Goal: Task Accomplishment & Management: Manage account settings

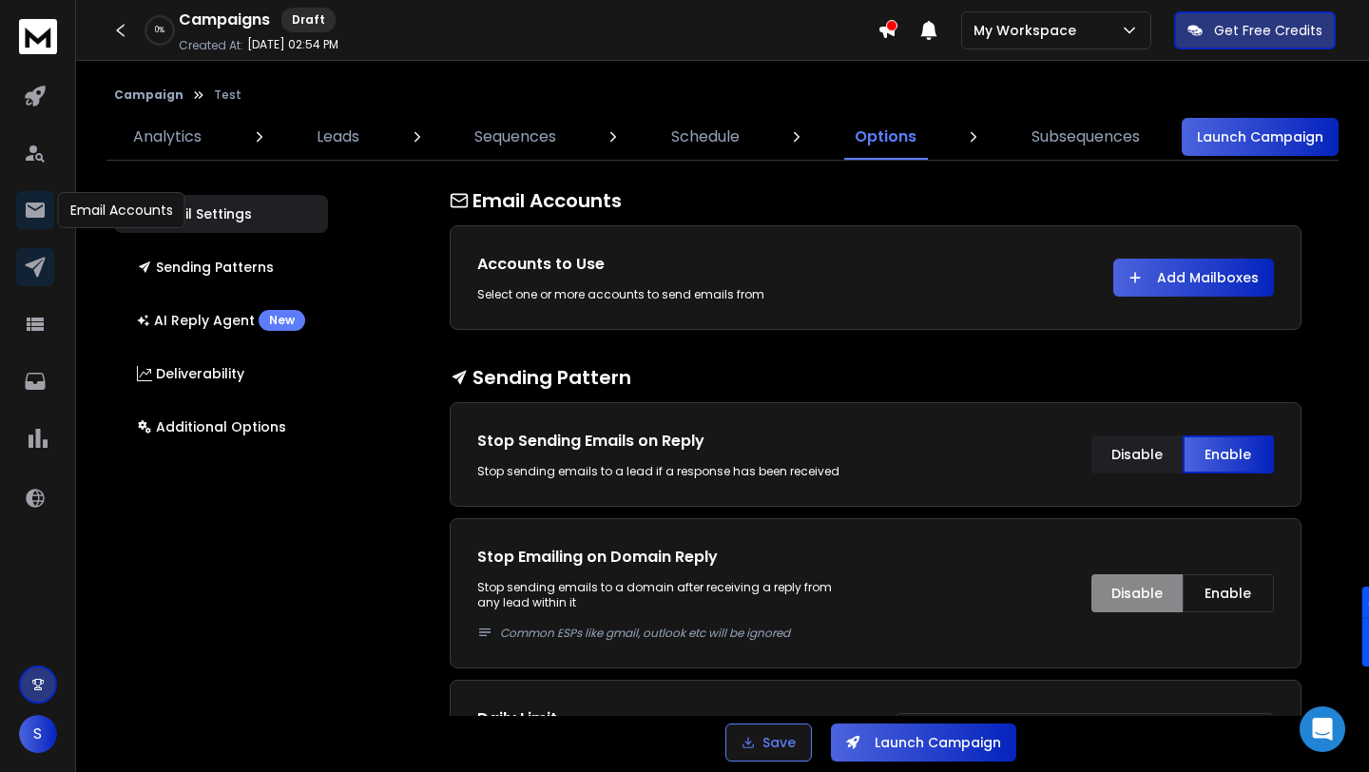
click at [29, 208] on icon at bounding box center [35, 210] width 19 height 15
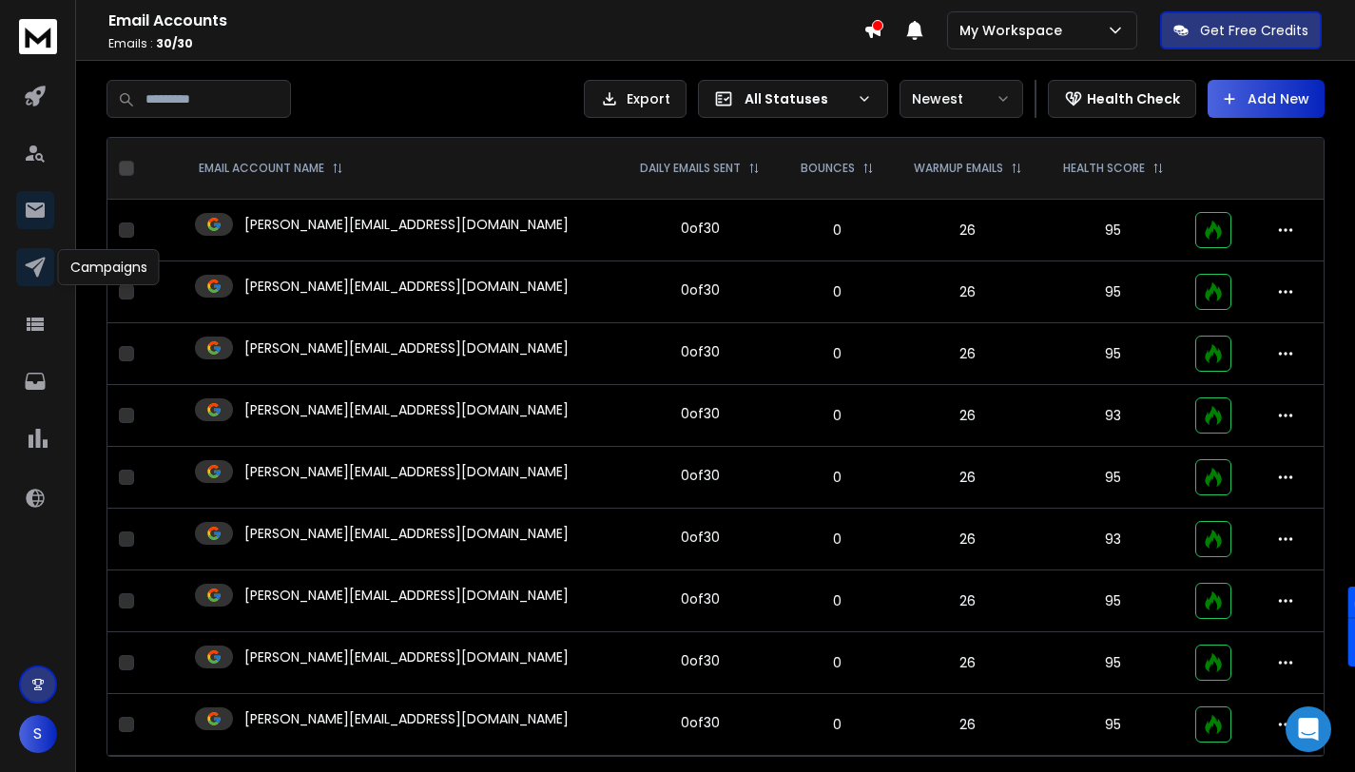
click at [36, 274] on icon at bounding box center [35, 267] width 20 height 20
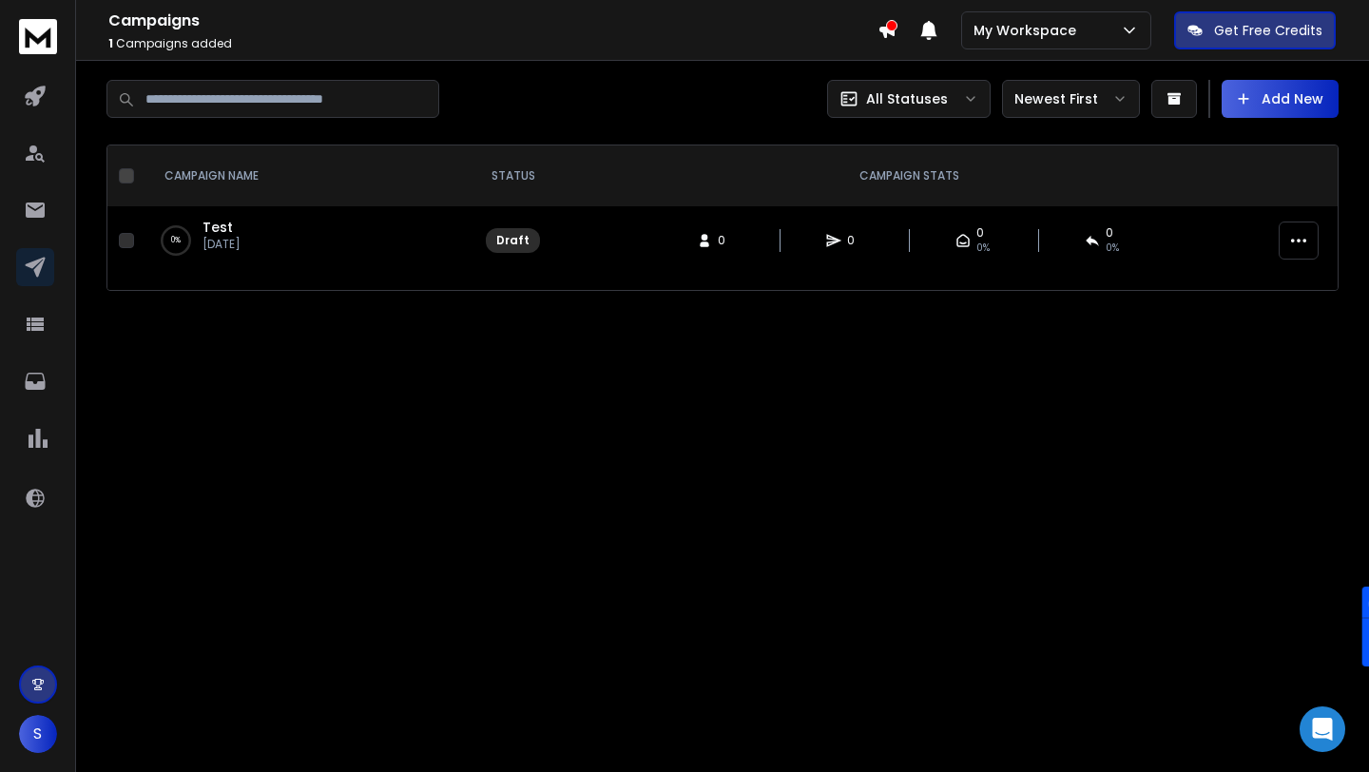
click at [241, 242] on p "[DATE]" at bounding box center [222, 244] width 38 height 15
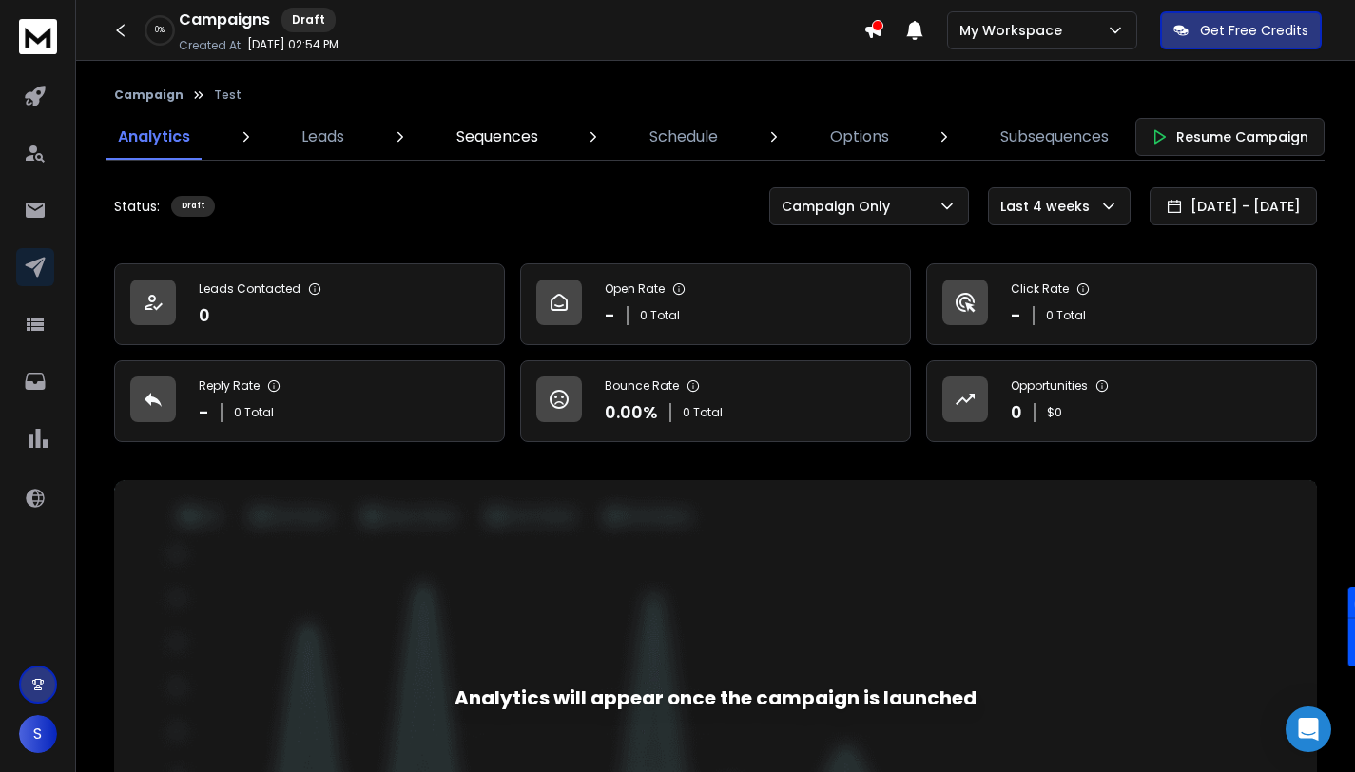
click at [491, 143] on p "Sequences" at bounding box center [497, 137] width 82 height 23
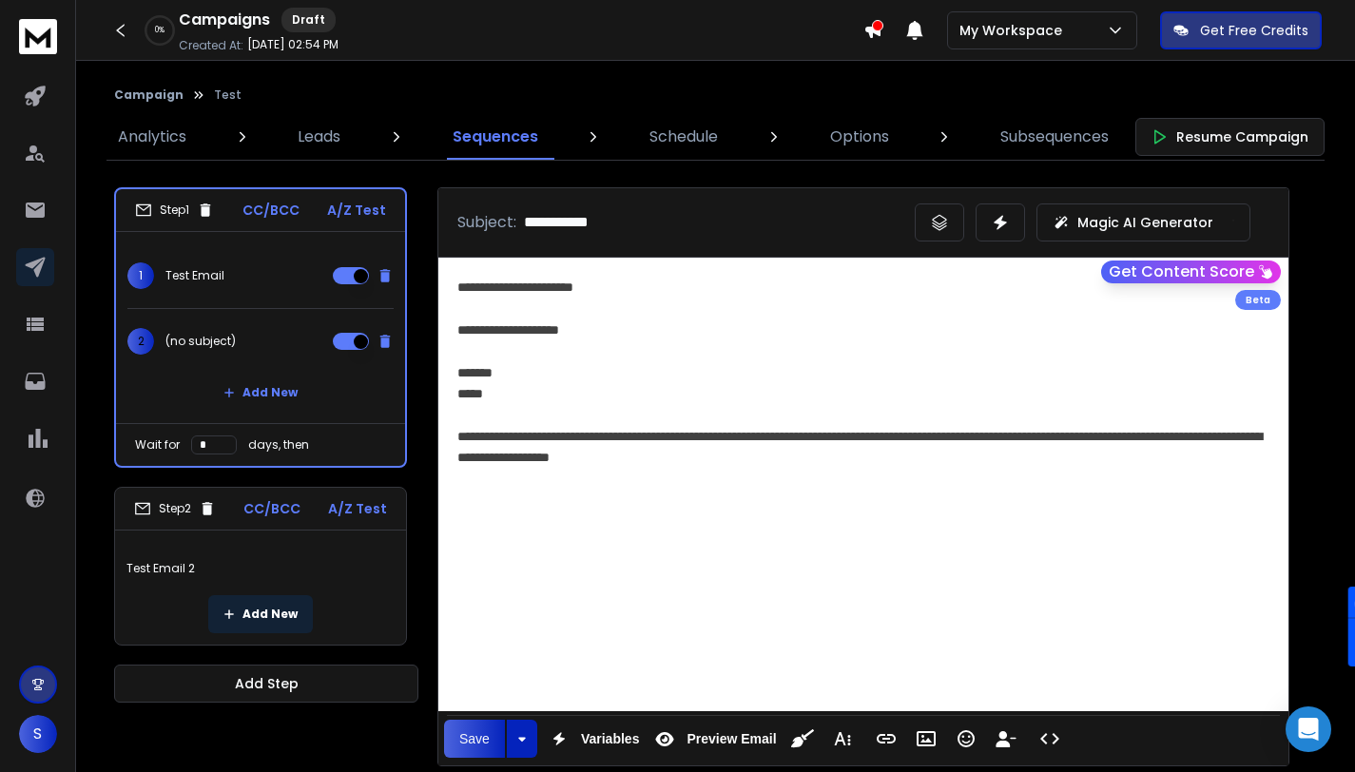
click at [273, 614] on button "Add New" at bounding box center [260, 614] width 105 height 38
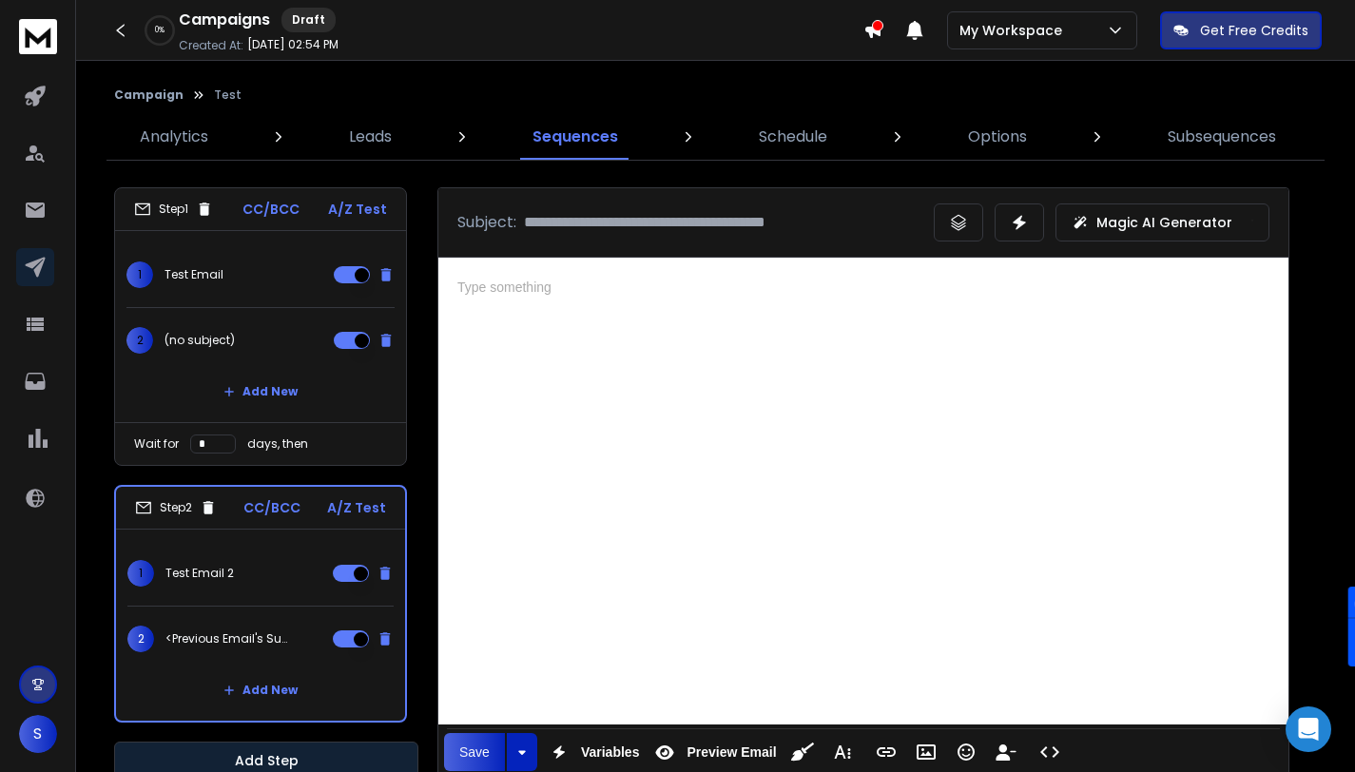
click at [309, 749] on button "Add Step" at bounding box center [266, 761] width 304 height 38
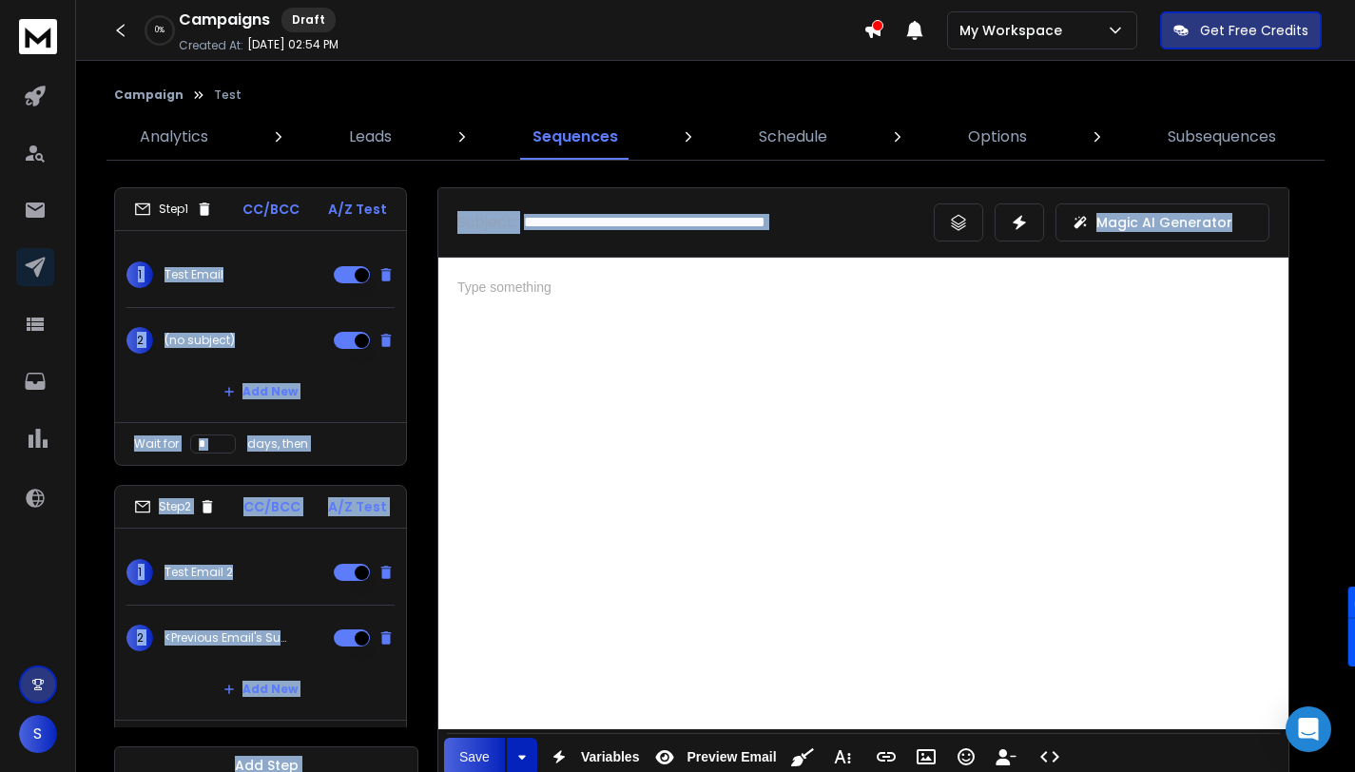
drag, startPoint x: 419, startPoint y: 215, endPoint x: 432, endPoint y: 355, distance: 140.3
click at [432, 355] on div "Step 1 CC/BCC A/Z Test 1 Test Email 2 (no subject) Add New Wait for * days, the…" at bounding box center [715, 485] width 1203 height 597
drag, startPoint x: 417, startPoint y: 338, endPoint x: 417, endPoint y: 370, distance: 32.3
click at [417, 368] on div "Step 1 CC/BCC A/Z Test 1 Test Email 2 (no subject) Add New Wait for * days, the…" at bounding box center [266, 457] width 304 height 540
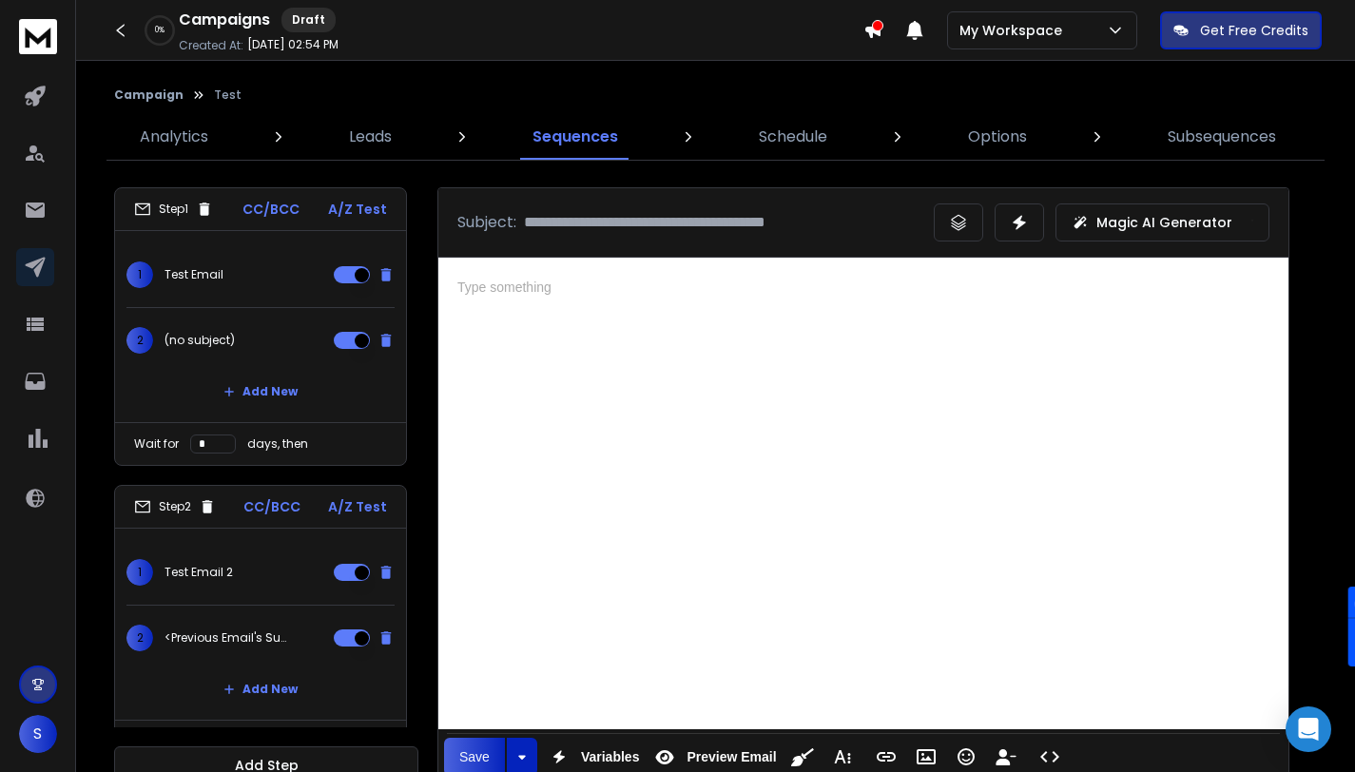
click at [492, 418] on div at bounding box center [863, 489] width 850 height 463
click at [767, 364] on div at bounding box center [863, 489] width 850 height 463
click at [659, 225] on input at bounding box center [719, 222] width 391 height 23
click at [651, 379] on div at bounding box center [863, 489] width 850 height 463
click at [792, 143] on p "Schedule" at bounding box center [793, 137] width 68 height 23
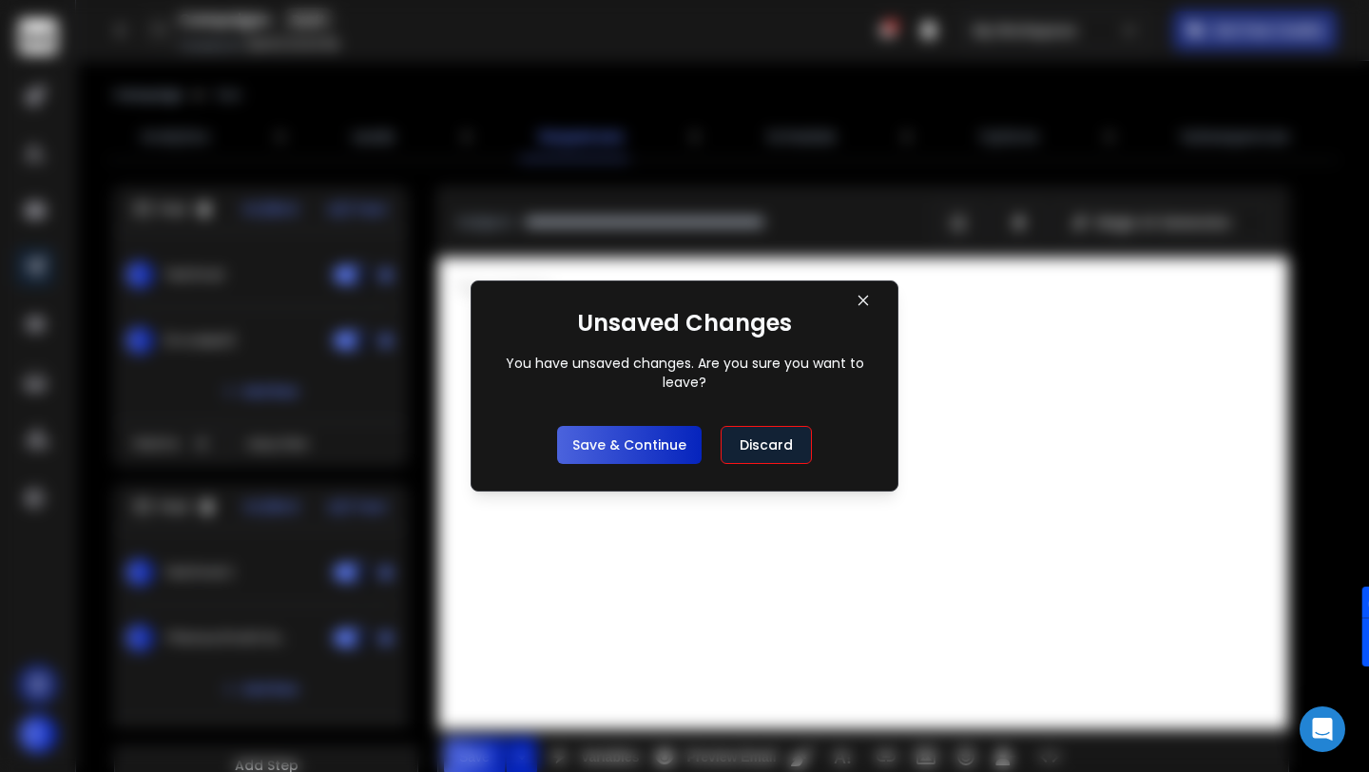
click at [804, 446] on button "Discard" at bounding box center [766, 445] width 91 height 38
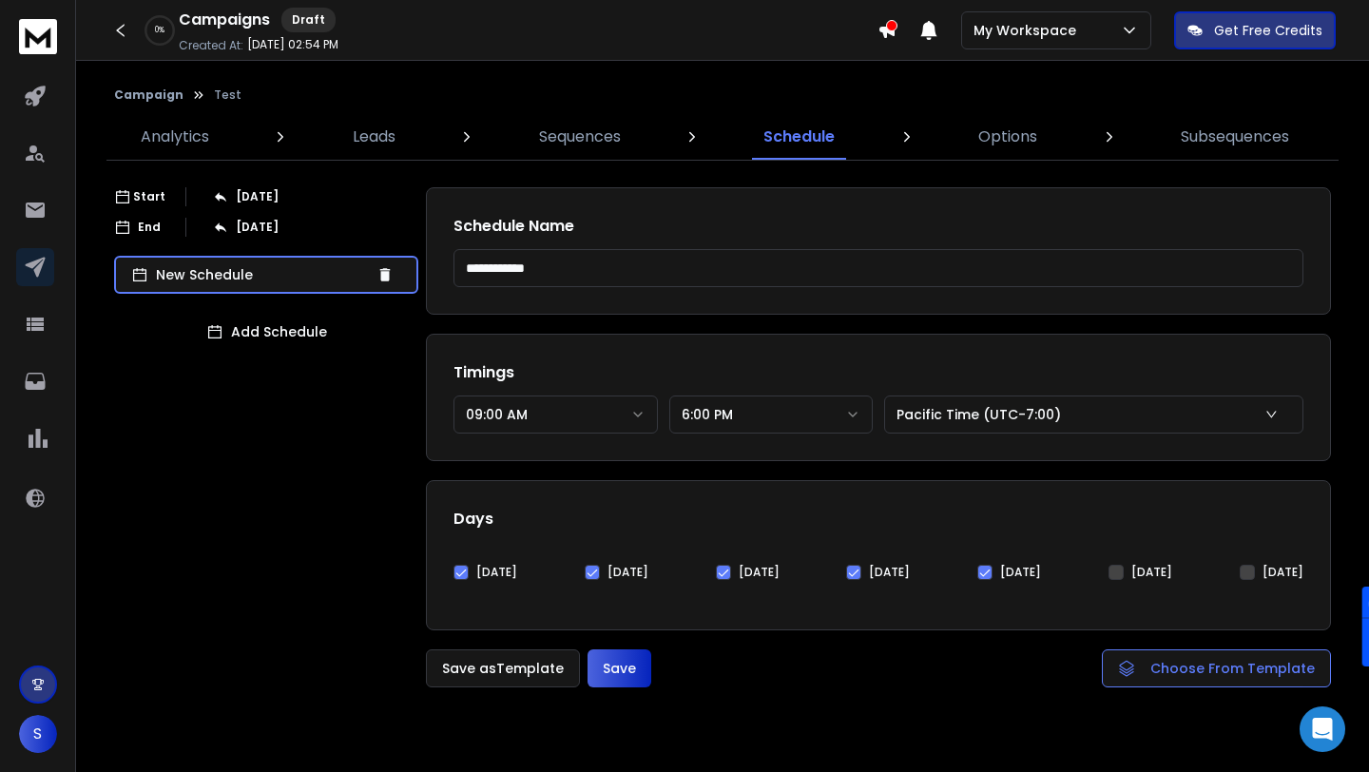
click at [593, 284] on input "**********" at bounding box center [879, 268] width 850 height 38
click at [299, 472] on div "**********" at bounding box center [722, 437] width 1217 height 500
click at [998, 121] on link "Options" at bounding box center [1008, 137] width 82 height 46
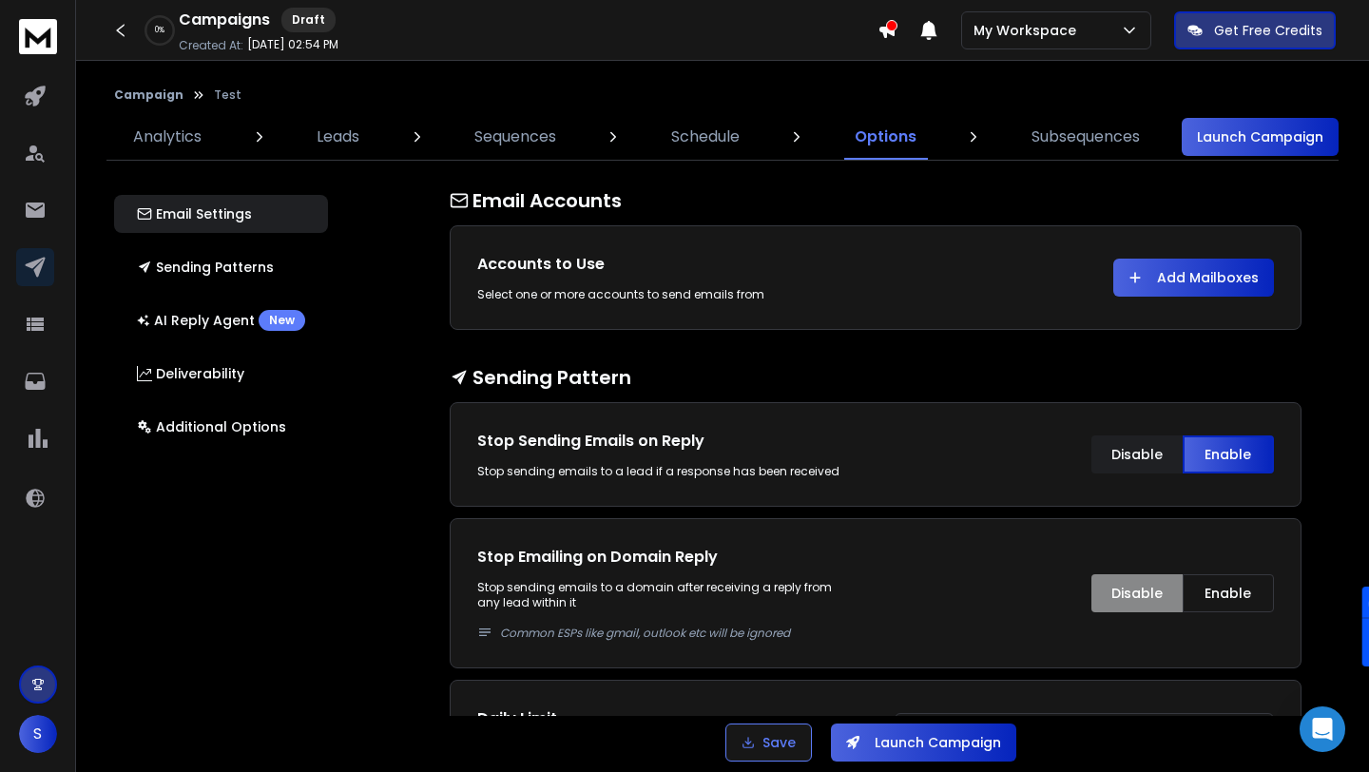
click at [1200, 273] on button "Add Mailboxes" at bounding box center [1194, 278] width 161 height 38
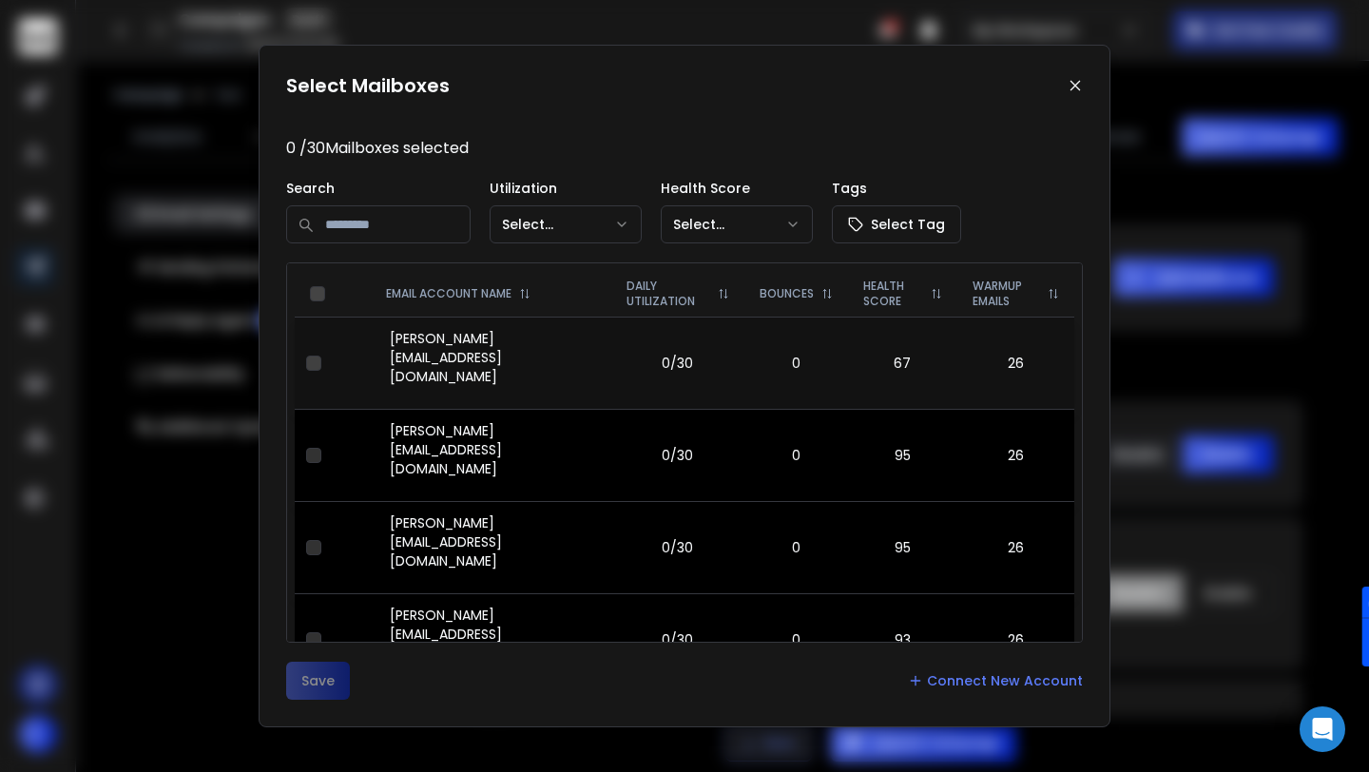
click at [312, 356] on button "button" at bounding box center [313, 363] width 15 height 15
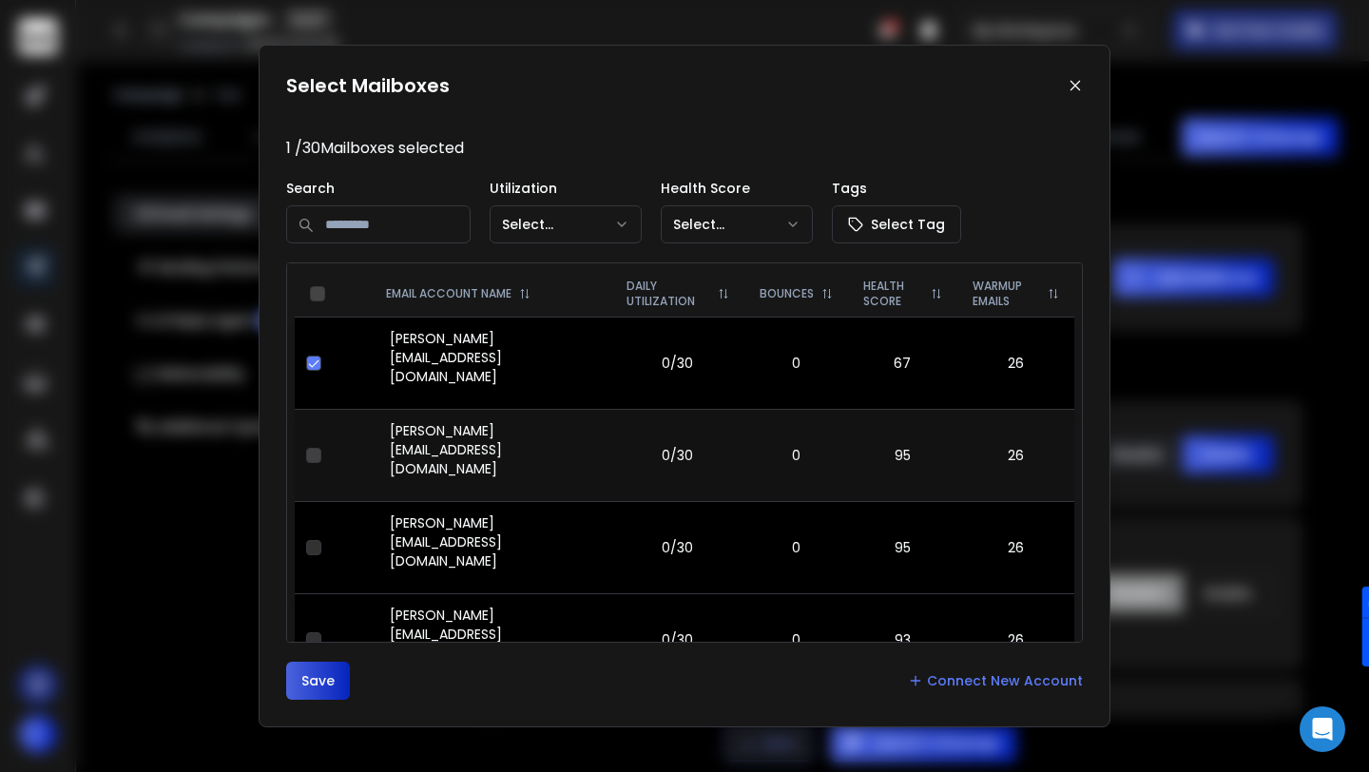
click at [308, 409] on td at bounding box center [333, 455] width 76 height 92
click at [311, 409] on td at bounding box center [333, 455] width 76 height 92
click at [316, 448] on button "button" at bounding box center [313, 455] width 15 height 15
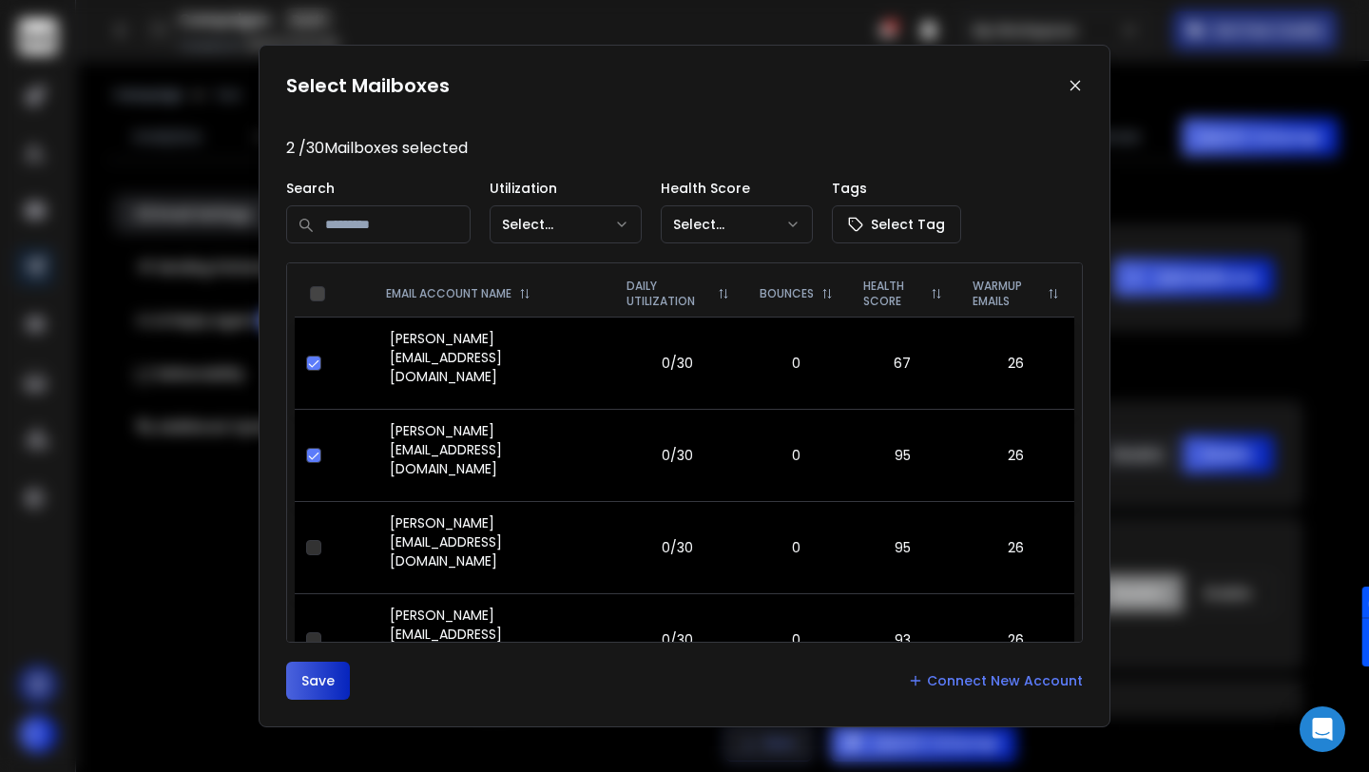
click at [1064, 82] on div "Select Mailboxes" at bounding box center [684, 85] width 797 height 27
click at [1076, 86] on icon at bounding box center [1076, 86] width 10 height 10
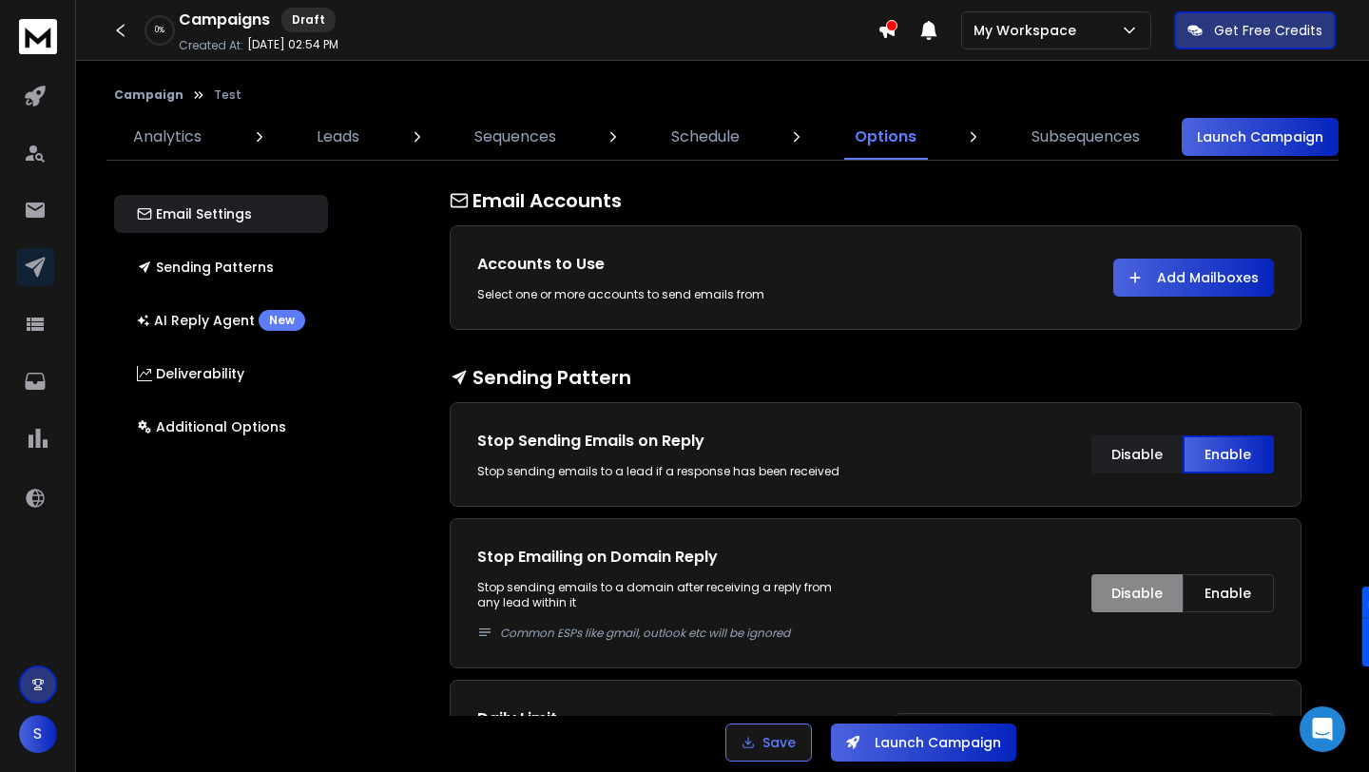
click at [909, 149] on link "Options" at bounding box center [885, 137] width 85 height 46
click at [1074, 120] on link "Subsequences" at bounding box center [1085, 137] width 131 height 46
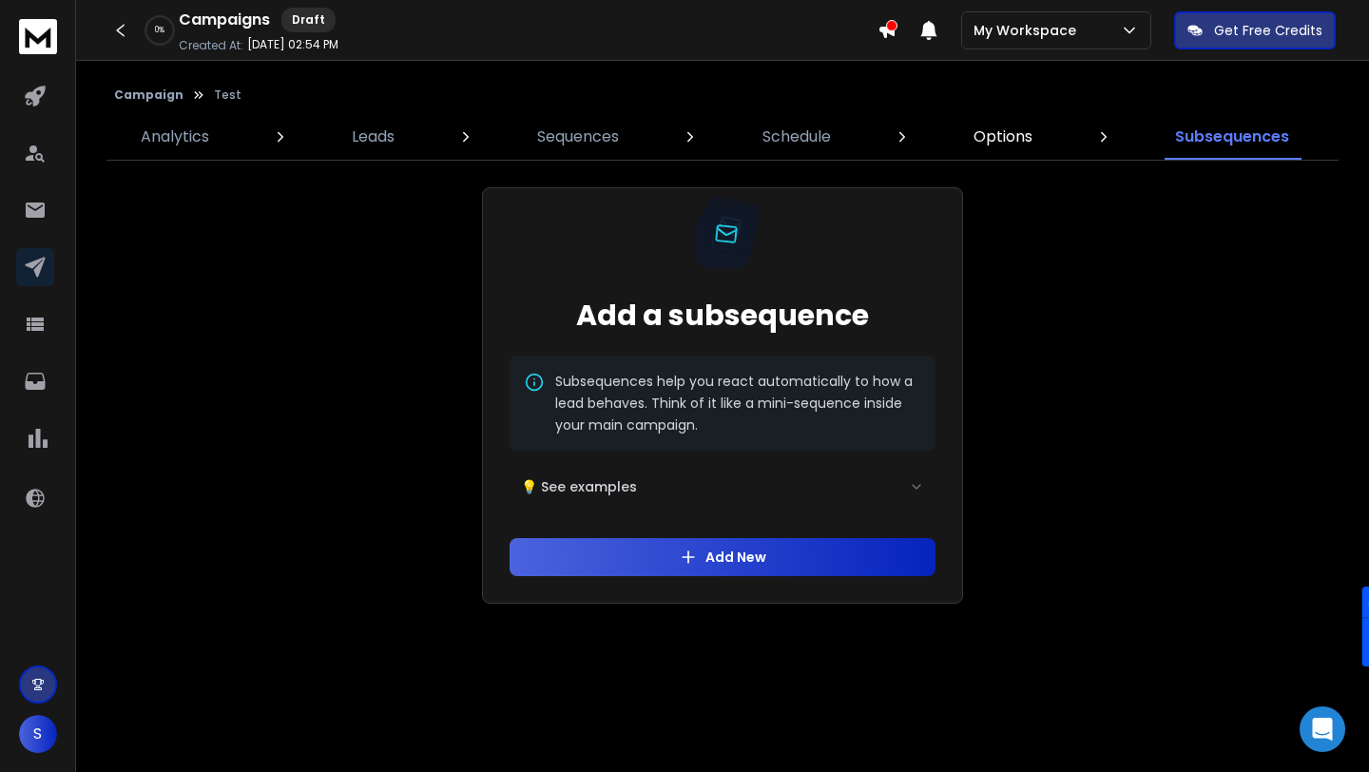
click at [1000, 153] on link "Options" at bounding box center [1003, 137] width 82 height 46
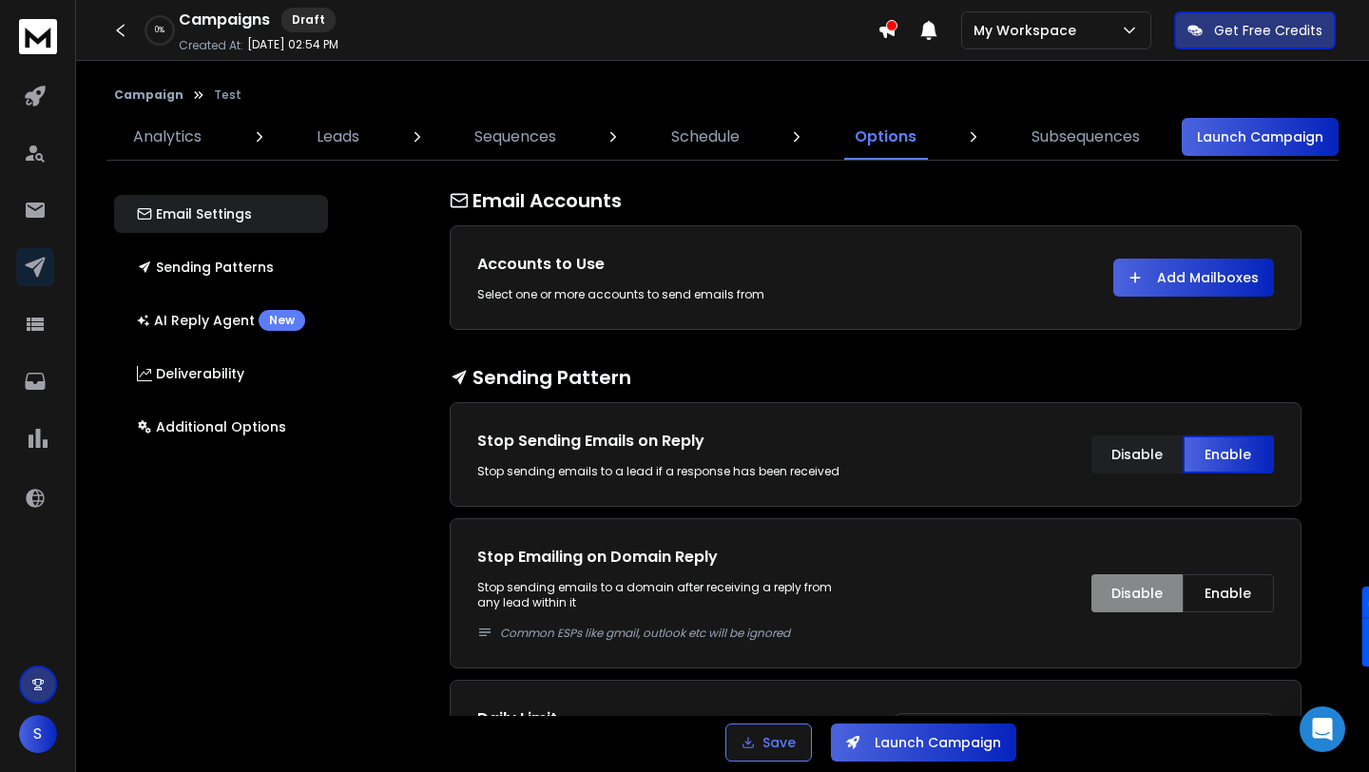
click at [1181, 286] on button "Add Mailboxes" at bounding box center [1194, 278] width 161 height 38
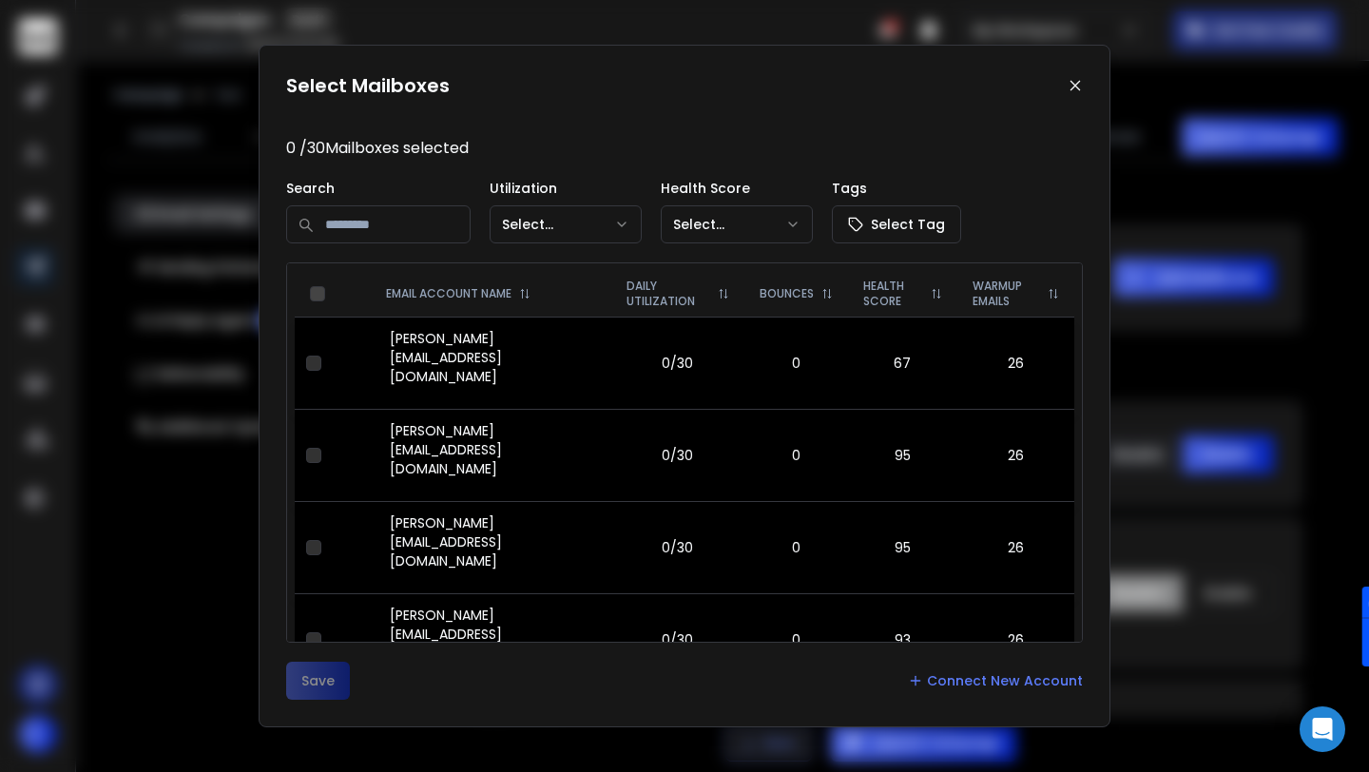
drag, startPoint x: 1076, startPoint y: 281, endPoint x: 1080, endPoint y: 310, distance: 29.9
click at [1080, 310] on div "EMAIL ACCOUNT NAME DAILY UTILIZATION BOUNCES HEALTH SCORE WARMUP EMAILS [PERSON…" at bounding box center [684, 452] width 797 height 380
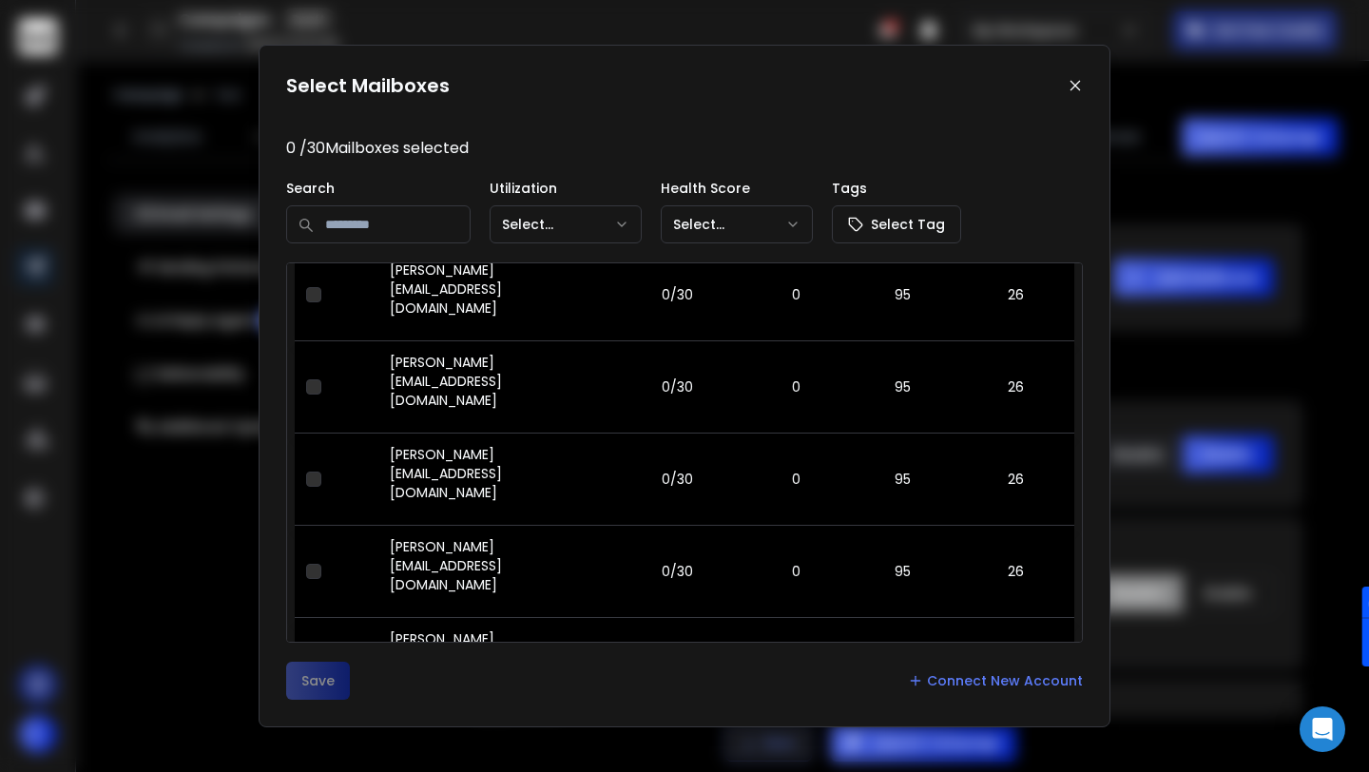
scroll to position [1559, 0]
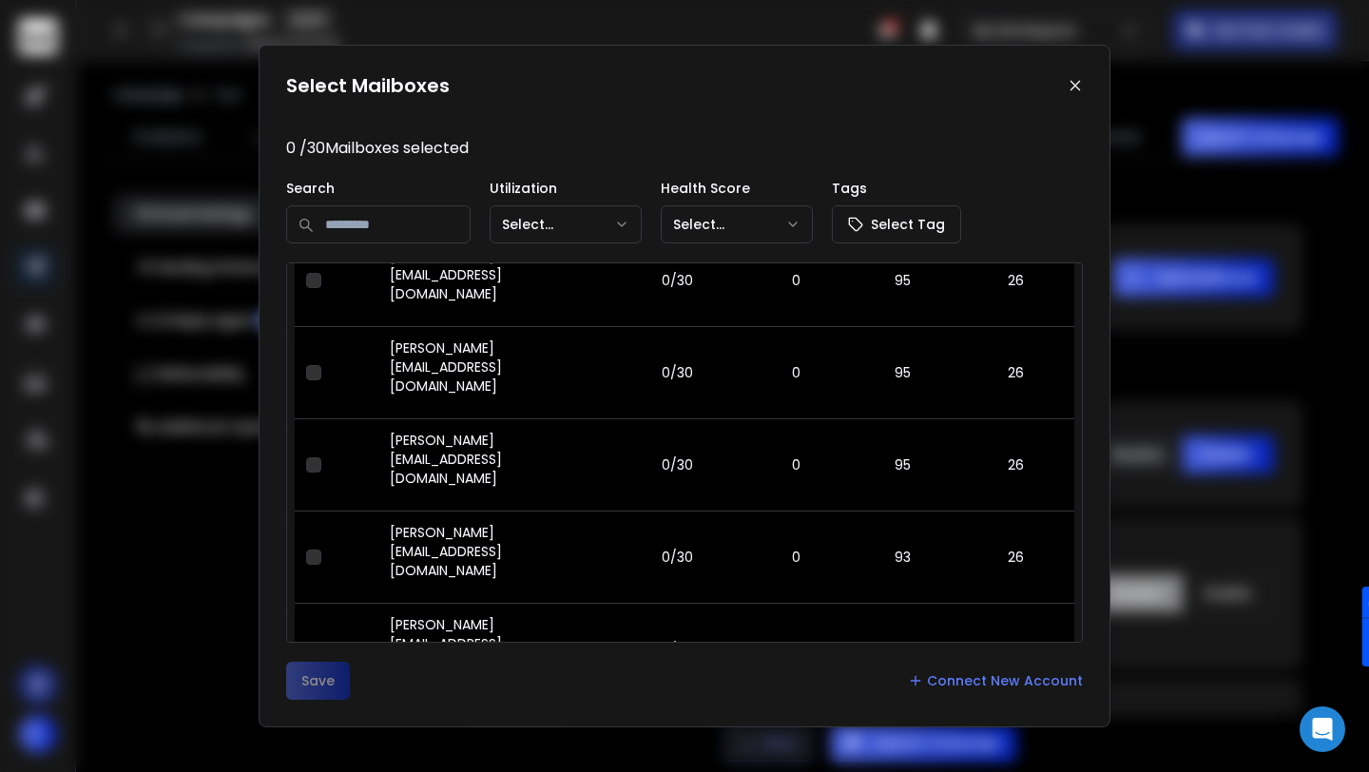
click at [1081, 83] on icon at bounding box center [1075, 85] width 15 height 15
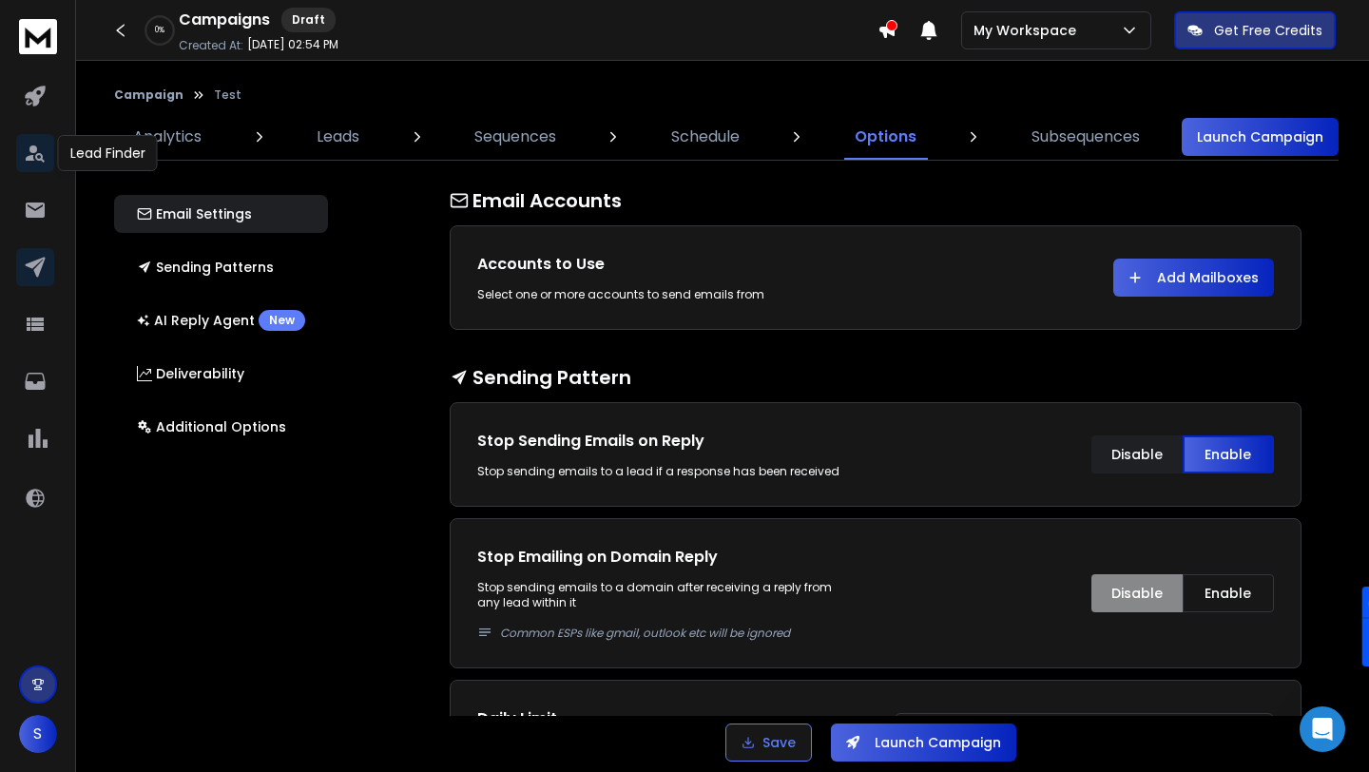
click at [27, 160] on icon at bounding box center [35, 158] width 19 height 10
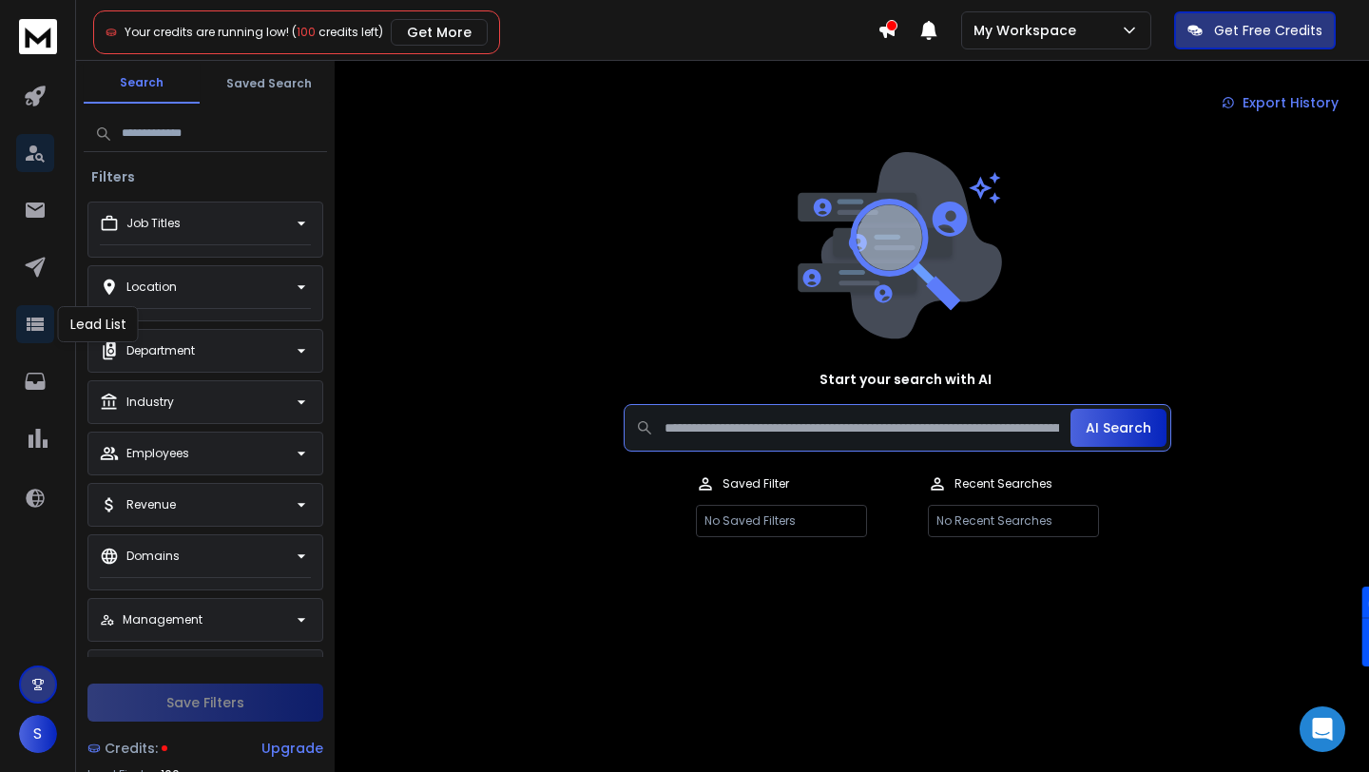
click at [35, 322] on icon at bounding box center [35, 324] width 17 height 13
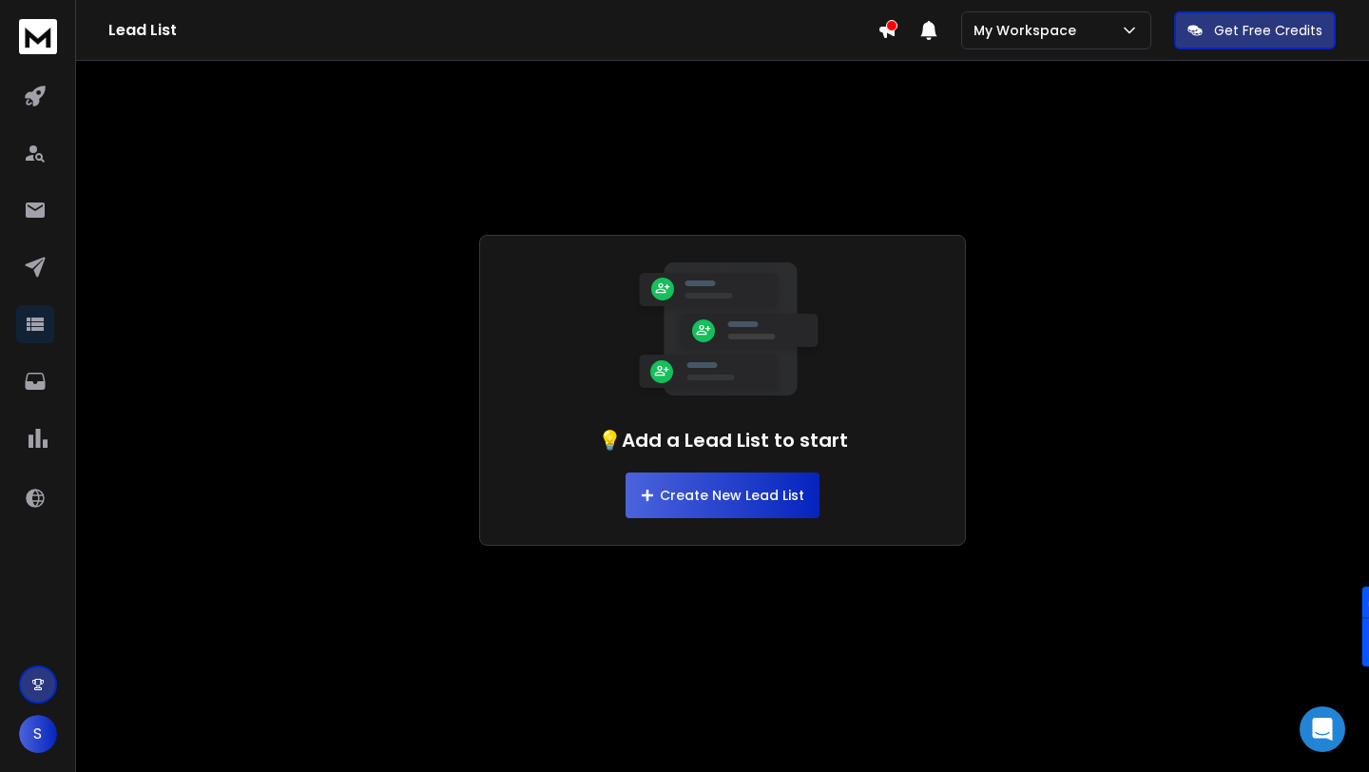
click at [742, 499] on button "Create New Lead List" at bounding box center [723, 496] width 194 height 46
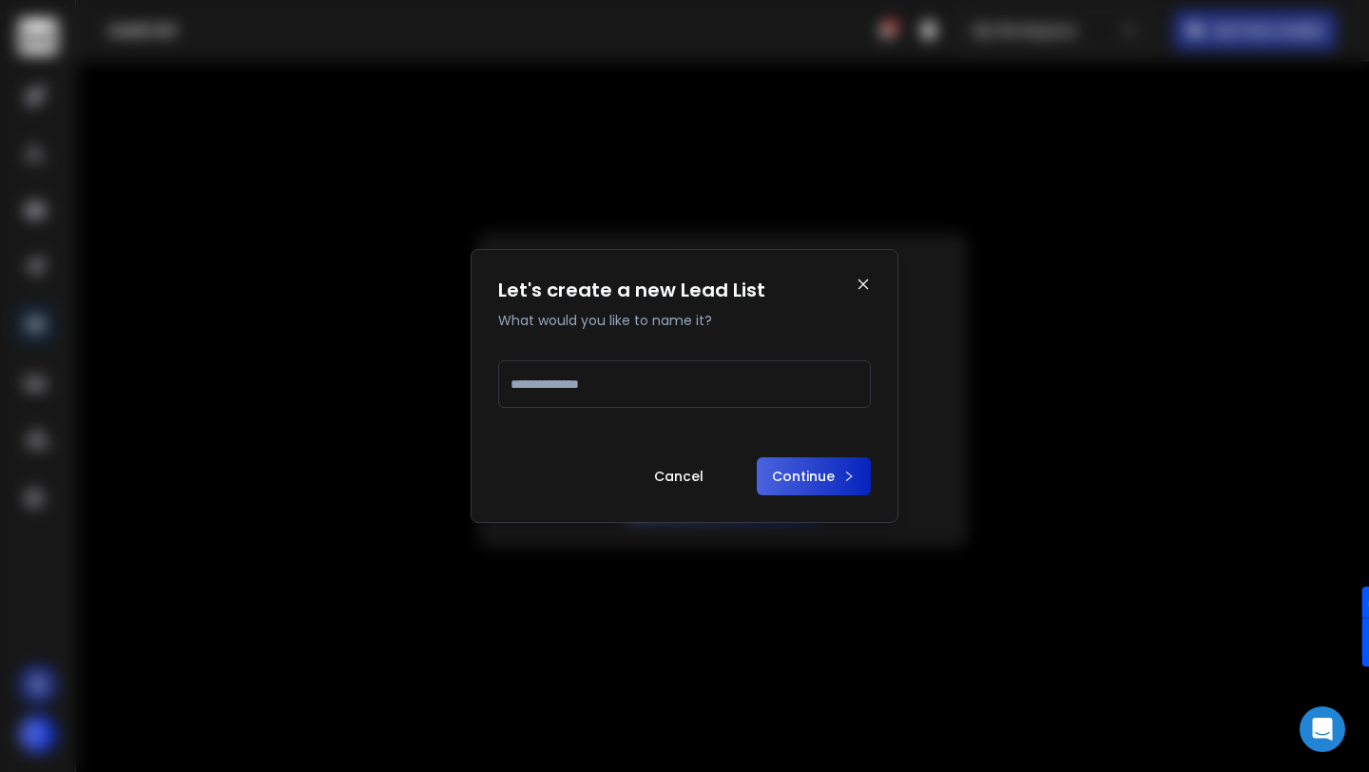
click at [865, 289] on icon at bounding box center [863, 284] width 15 height 15
